Goal: Task Accomplishment & Management: Manage account settings

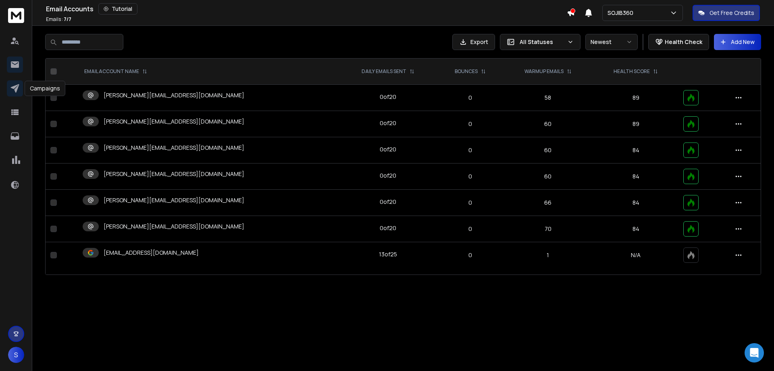
click at [15, 87] on icon at bounding box center [14, 88] width 8 height 8
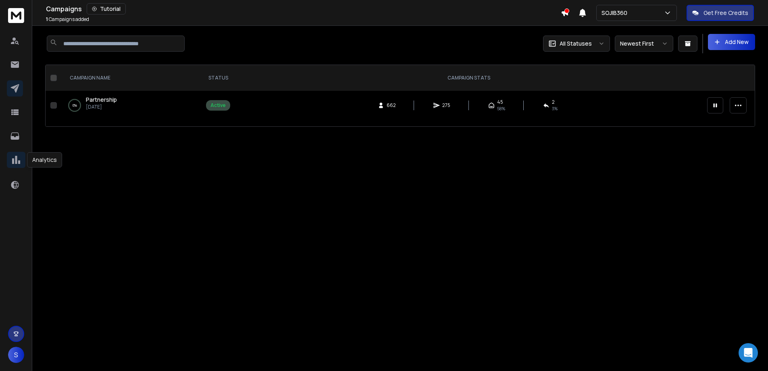
click at [22, 154] on icon at bounding box center [16, 160] width 12 height 12
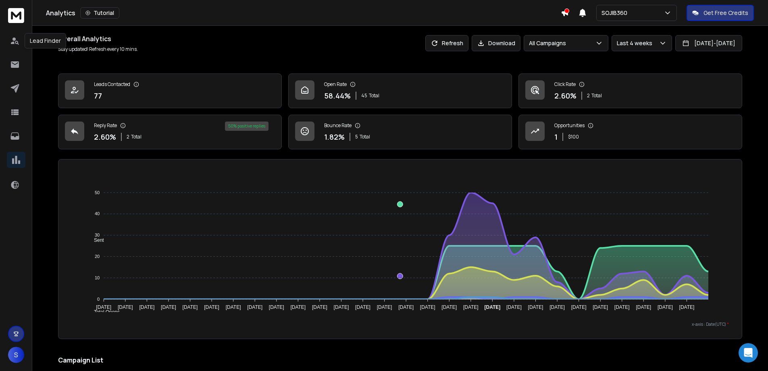
click at [12, 20] on icon at bounding box center [16, 15] width 16 height 15
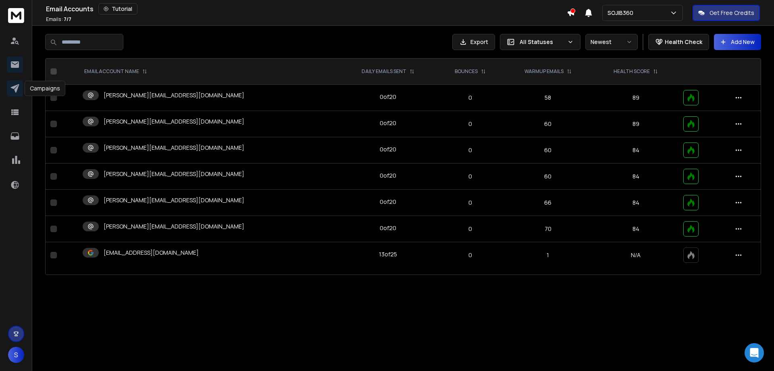
click at [9, 87] on link at bounding box center [15, 88] width 16 height 16
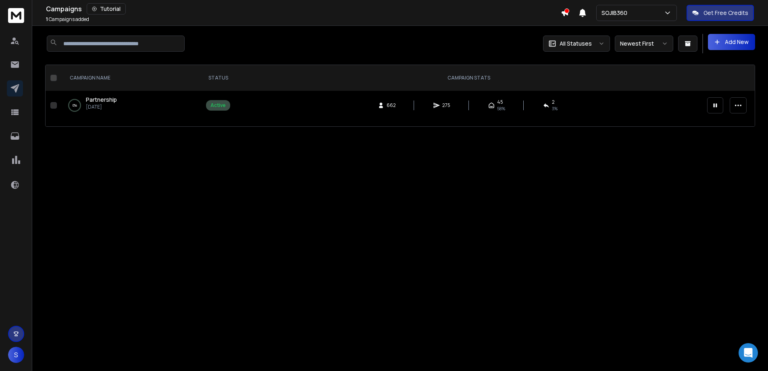
click at [129, 104] on div "0 % Partnership 13 days ago" at bounding box center [130, 105] width 125 height 19
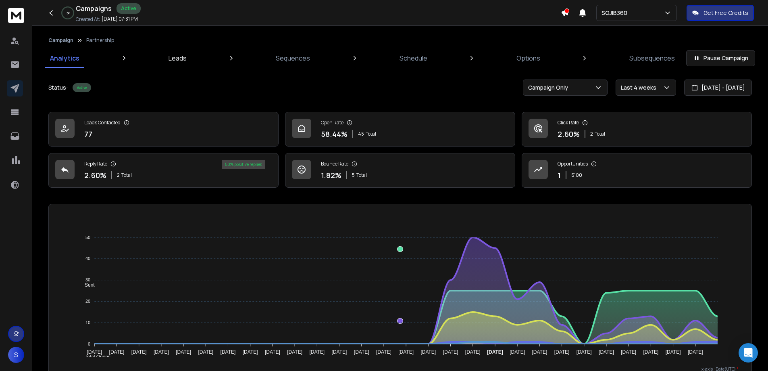
click at [180, 58] on p "Leads" at bounding box center [178, 58] width 18 height 10
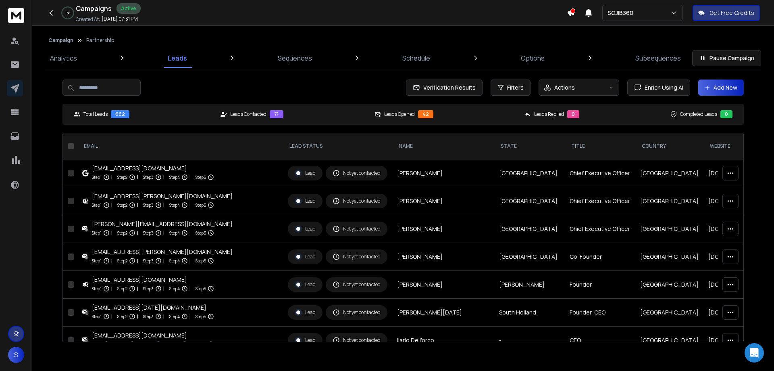
click at [108, 96] on div "Verification Results Filters Actions Enrich Using AI Add New Total Leads 662 Le…" at bounding box center [402, 206] width 681 height 254
click at [107, 89] on input at bounding box center [101, 87] width 78 height 16
paste input "**********"
type input "**********"
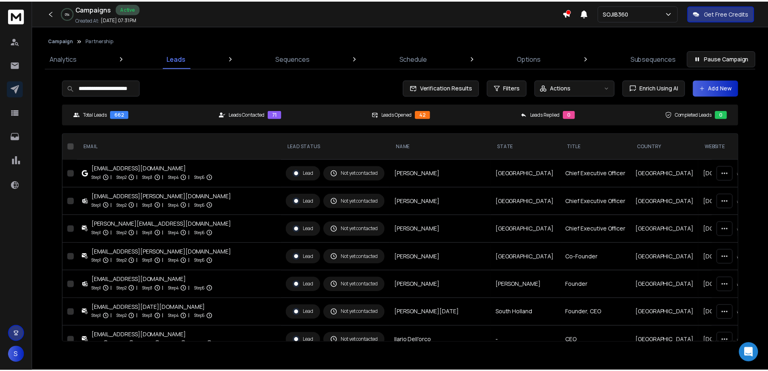
scroll to position [0, 4]
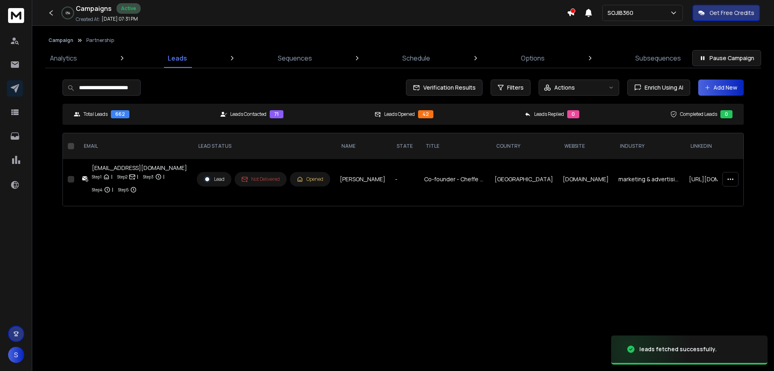
click at [735, 186] on button "button" at bounding box center [730, 179] width 16 height 15
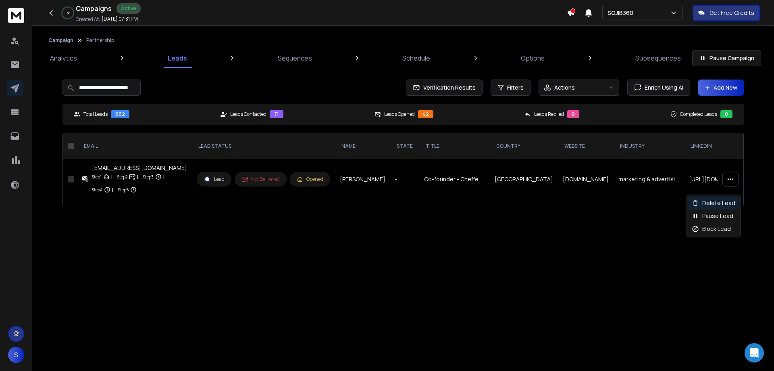
click at [708, 206] on p "Delete Lead" at bounding box center [718, 203] width 33 height 8
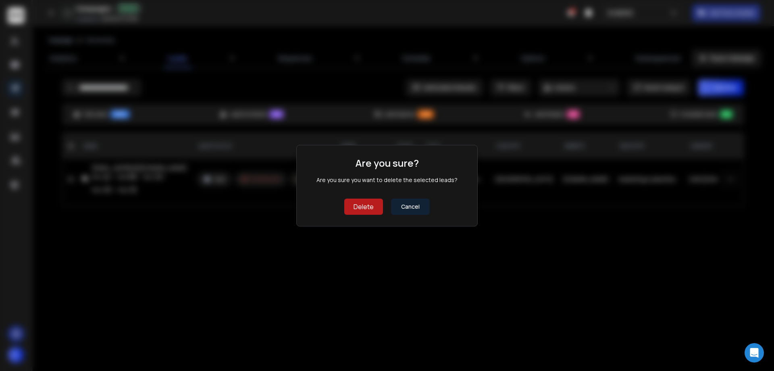
click at [359, 212] on button "Delete" at bounding box center [363, 206] width 39 height 16
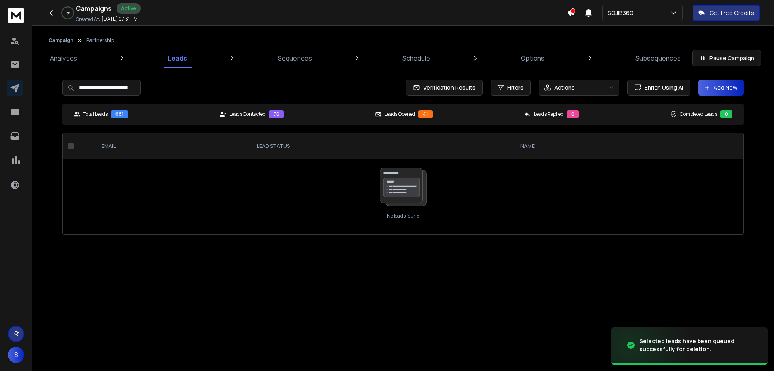
click at [127, 90] on input "**********" at bounding box center [101, 87] width 78 height 16
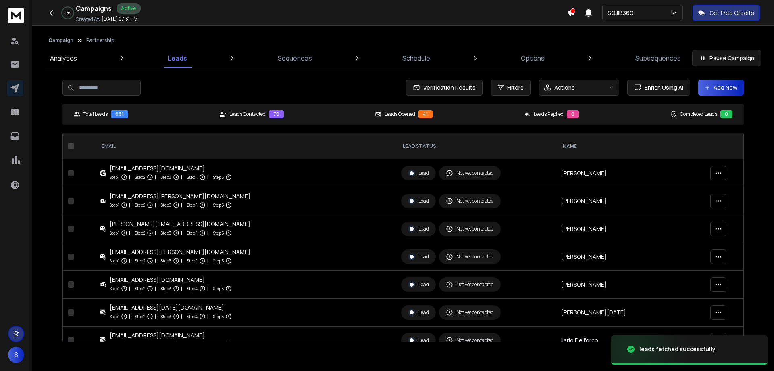
click at [67, 62] on p "Analytics" at bounding box center [63, 58] width 27 height 10
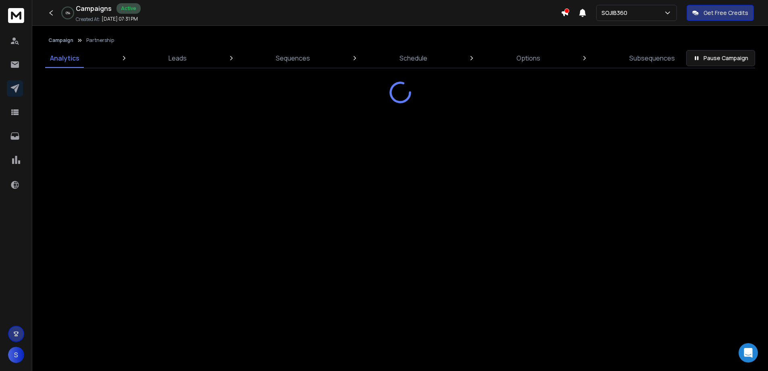
click at [19, 91] on link at bounding box center [15, 88] width 16 height 16
